Goal: Check status: Check status

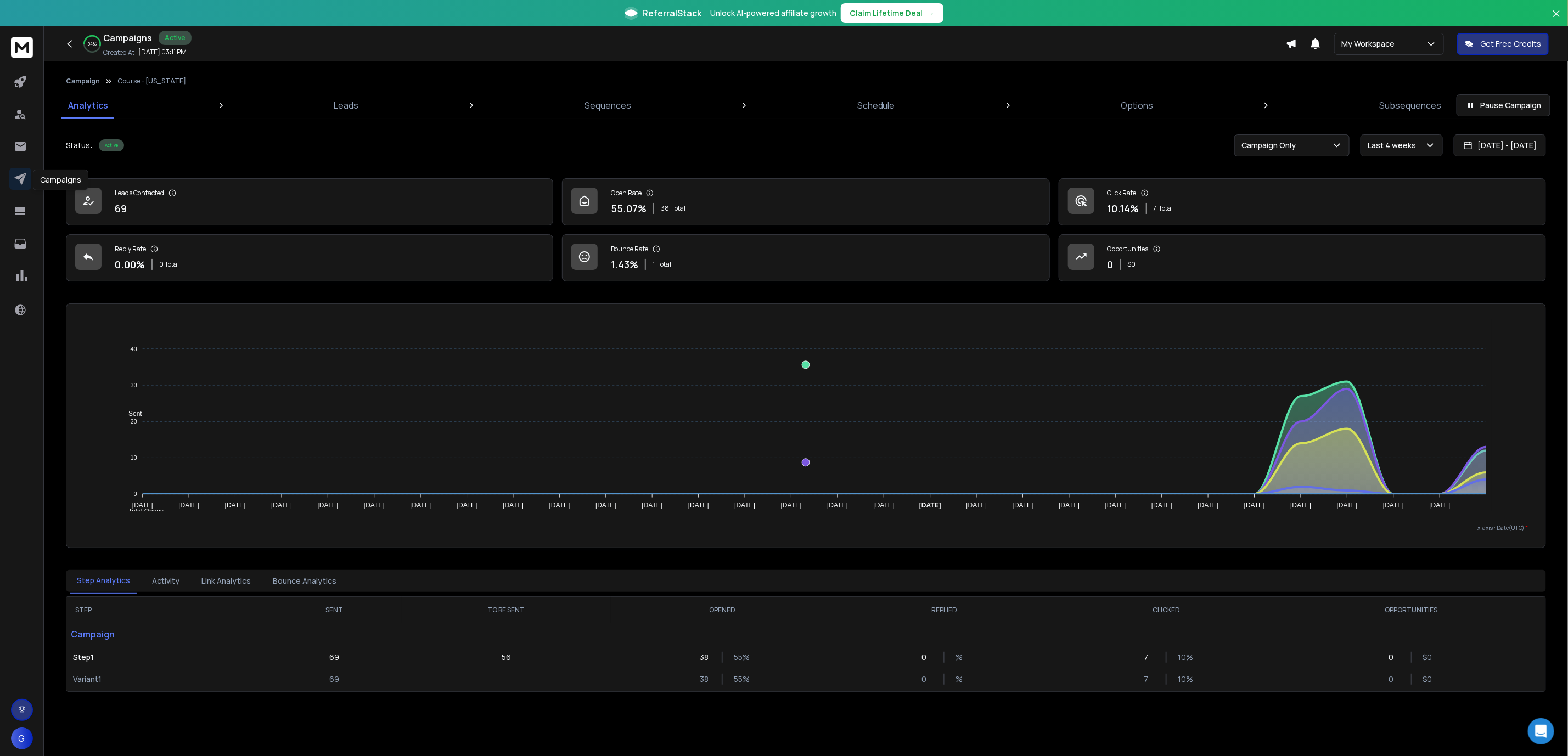
click at [20, 178] on icon at bounding box center [19, 179] width 12 height 12
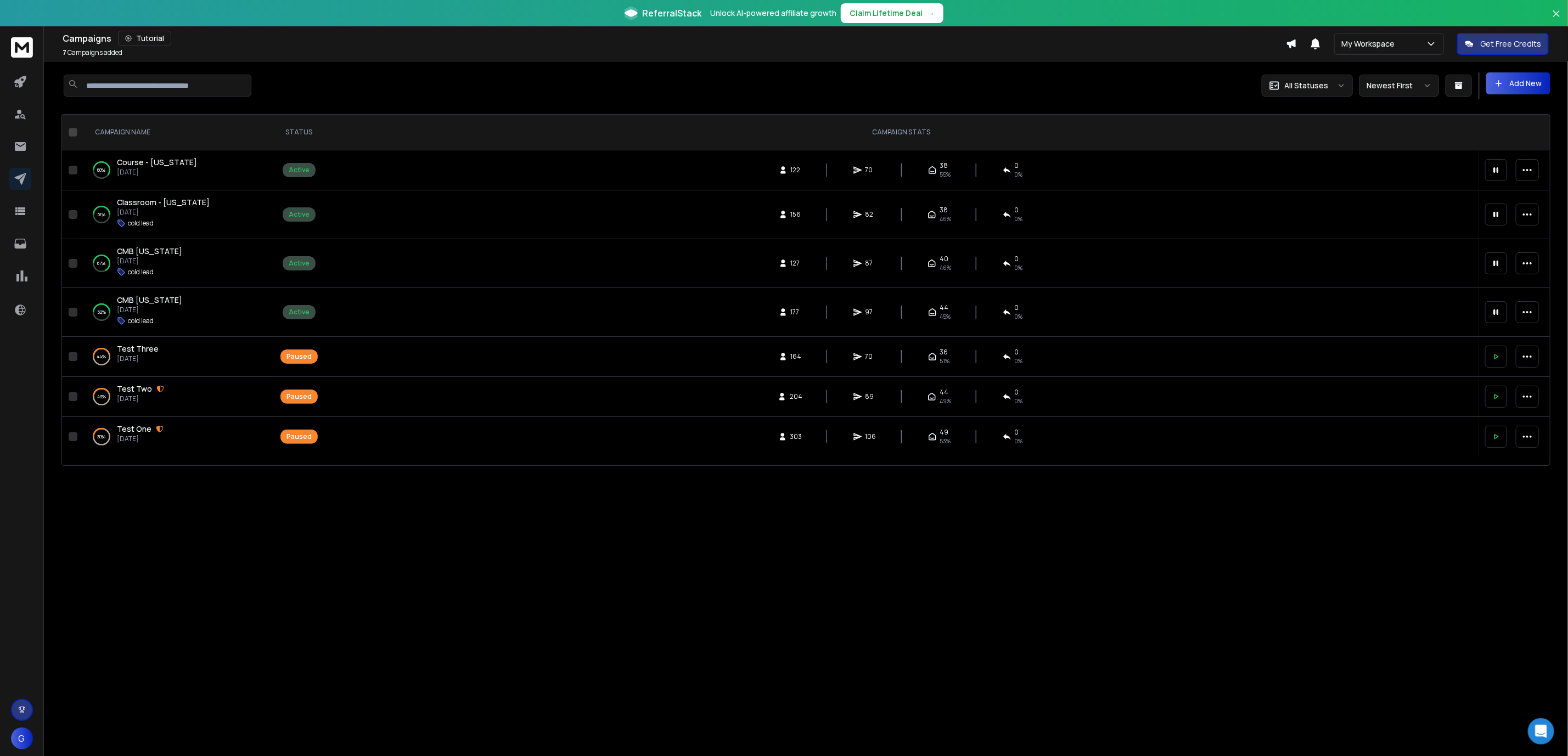
click at [182, 305] on span "CMB [US_STATE]" at bounding box center [149, 299] width 65 height 10
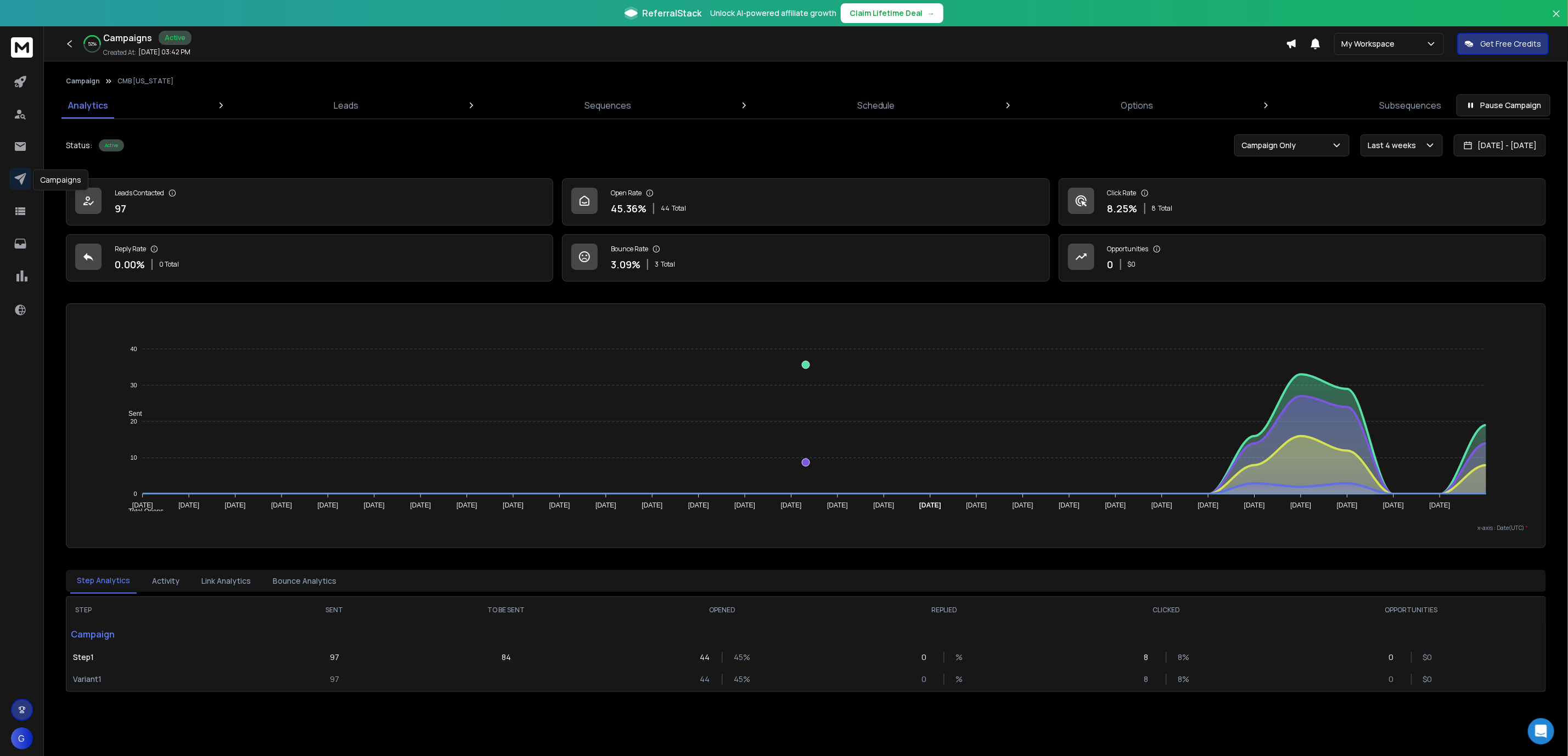
click at [19, 183] on icon at bounding box center [19, 179] width 12 height 12
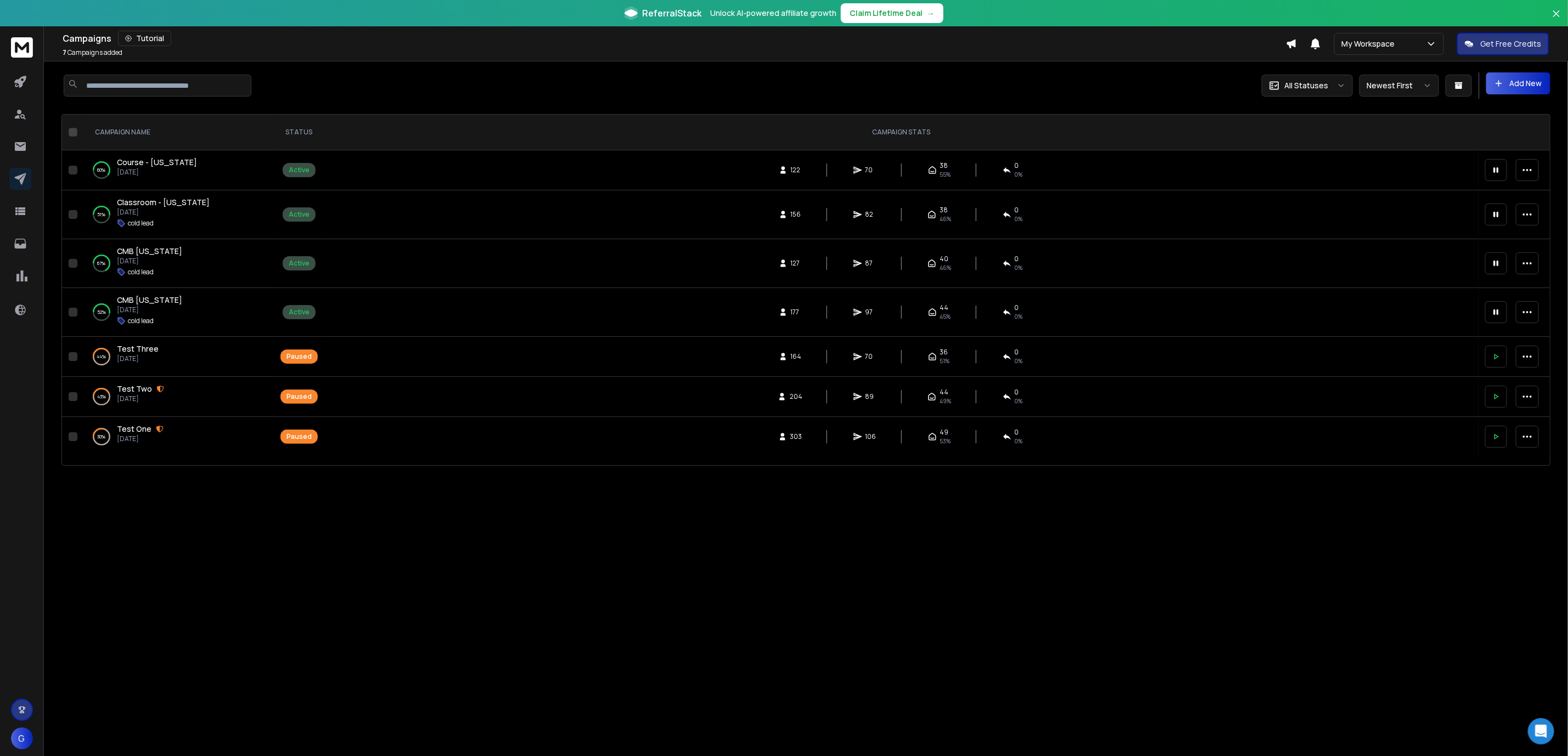
click at [164, 175] on p "[DATE]" at bounding box center [157, 172] width 80 height 9
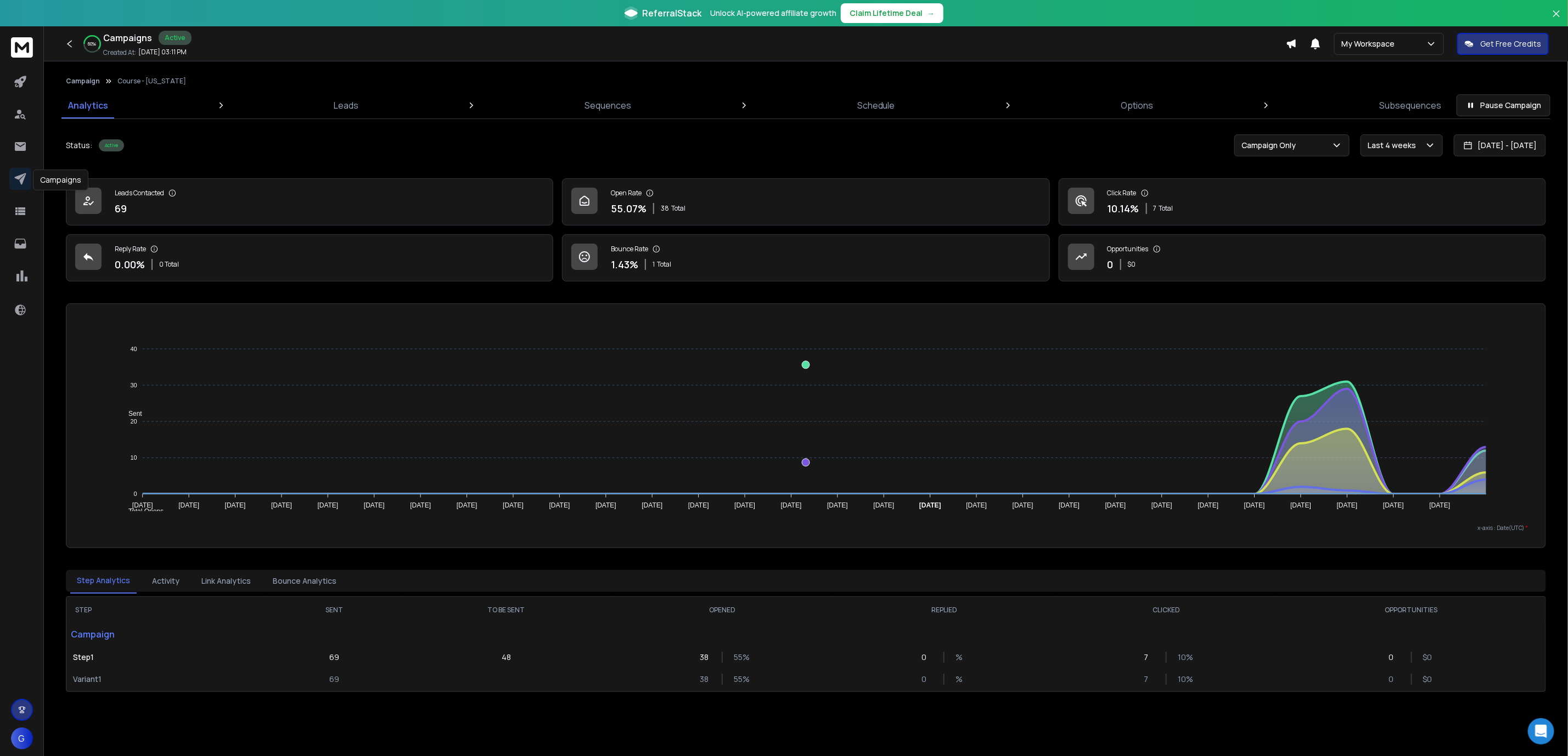
click at [16, 175] on icon at bounding box center [21, 179] width 13 height 13
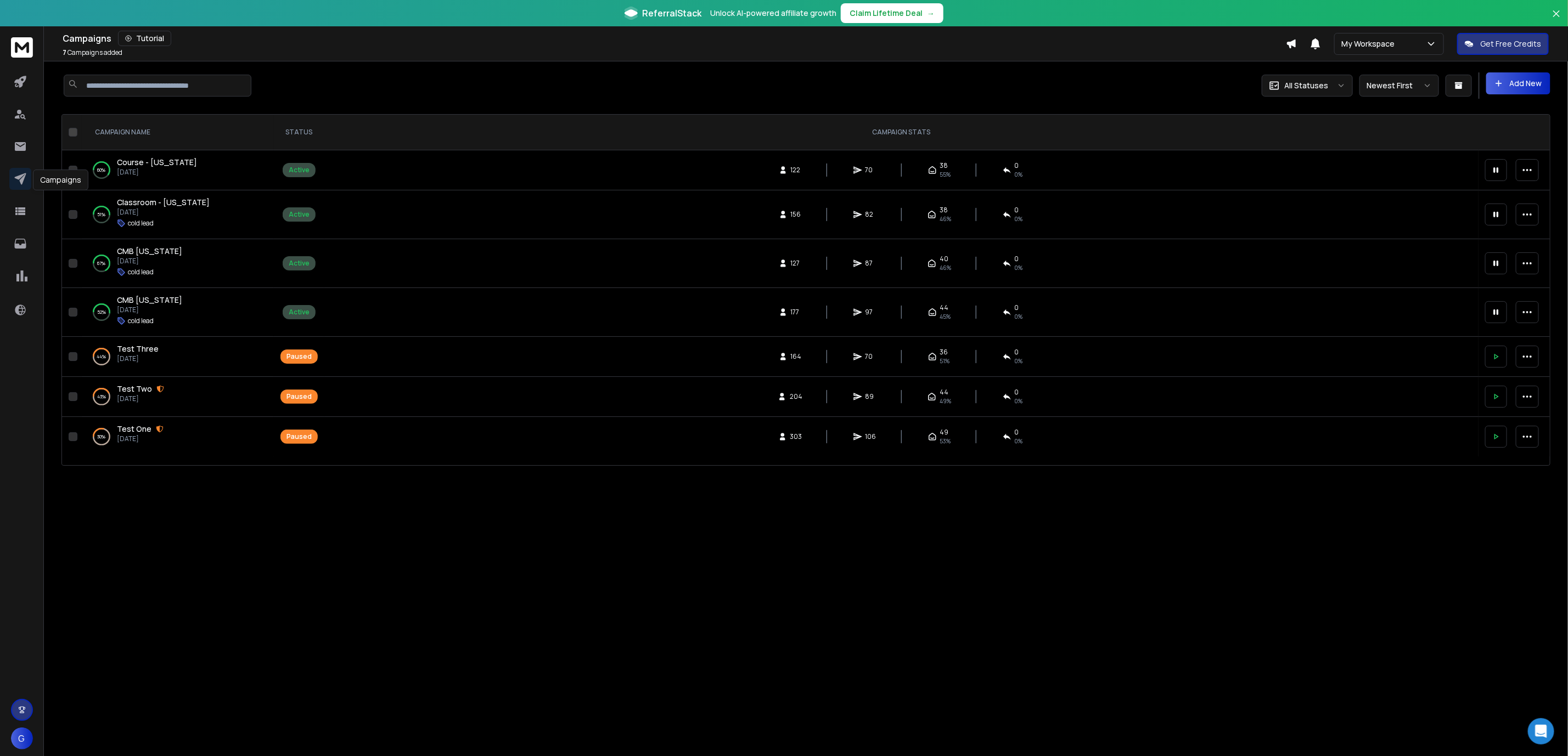
click at [155, 257] on link "CMB [US_STATE]" at bounding box center [149, 251] width 65 height 11
